Goal: Task Accomplishment & Management: Manage account settings

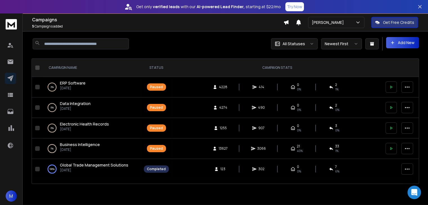
scroll to position [43, 0]
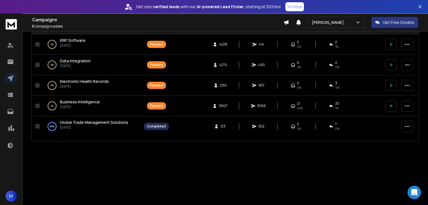
click at [173, 176] on div "Campaigns 5 Campaigns Added All Statuses Newest First Add New CAMPAIGN NAME STA…" at bounding box center [224, 96] width 387 height 205
click at [245, 171] on div "Campaigns 5 Campaigns Added All Statuses Newest First Add New CAMPAIGN NAME STA…" at bounding box center [224, 96] width 387 height 205
click at [286, 167] on div "Campaigns 5 Campaigns Added All Statuses Newest First Add New CAMPAIGN NAME STA…" at bounding box center [224, 96] width 387 height 205
click at [81, 157] on div "Campaigns 5 Campaigns Added All Statuses Newest First Add New CAMPAIGN NAME STA…" at bounding box center [224, 96] width 387 height 205
click at [79, 155] on div "Campaigns 5 Campaigns Added All Statuses Newest First Add New CAMPAIGN NAME STA…" at bounding box center [224, 96] width 387 height 205
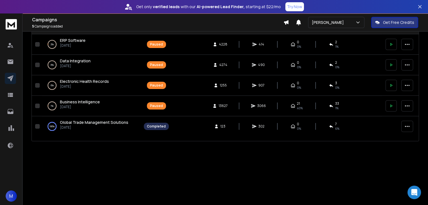
click at [79, 155] on div "Campaigns 5 Campaigns Added All Statuses Newest First Add New CAMPAIGN NAME STA…" at bounding box center [224, 96] width 387 height 205
